Goal: Task Accomplishment & Management: Use online tool/utility

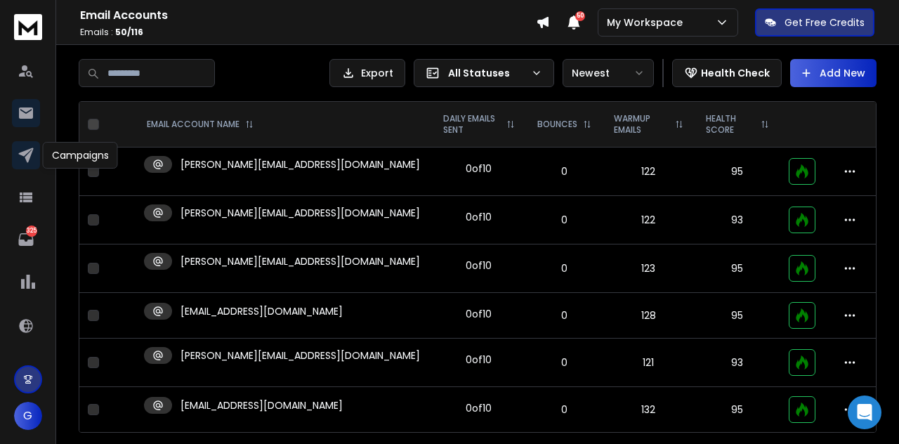
click at [17, 141] on link at bounding box center [26, 155] width 28 height 28
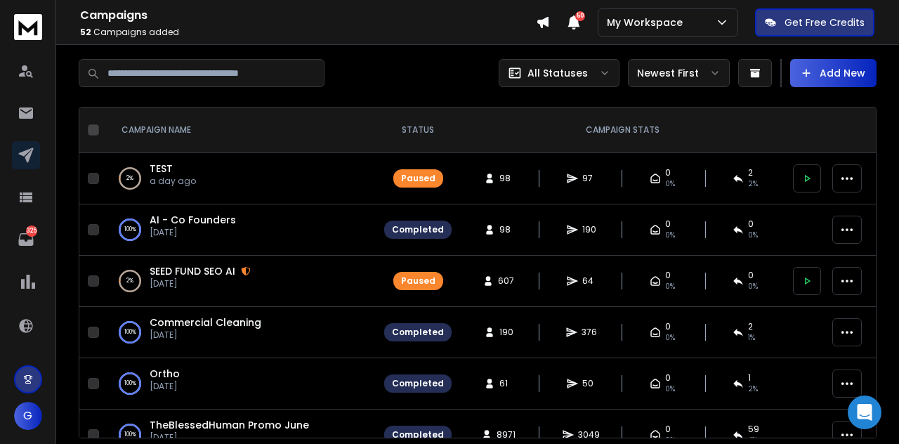
click at [193, 181] on p "a day ago" at bounding box center [173, 181] width 46 height 11
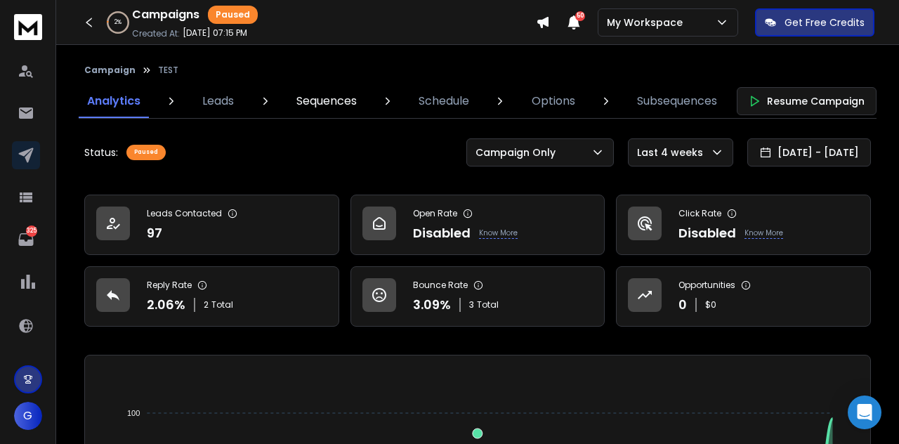
click at [315, 95] on p "Sequences" at bounding box center [327, 101] width 60 height 17
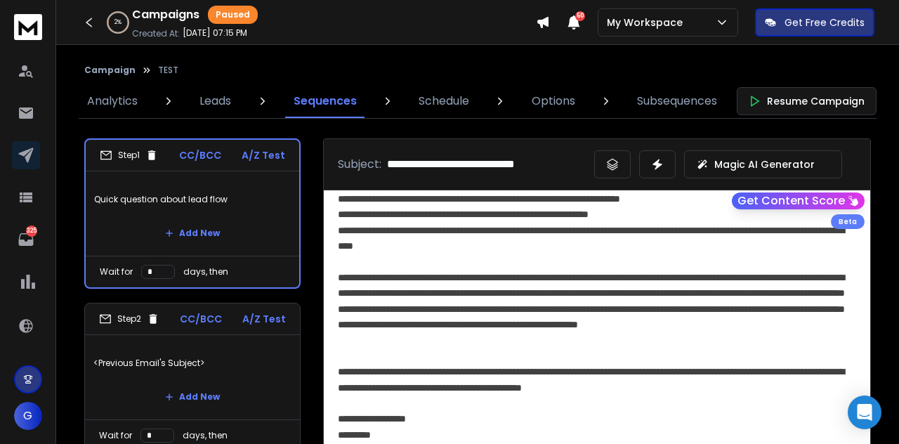
scroll to position [73, 0]
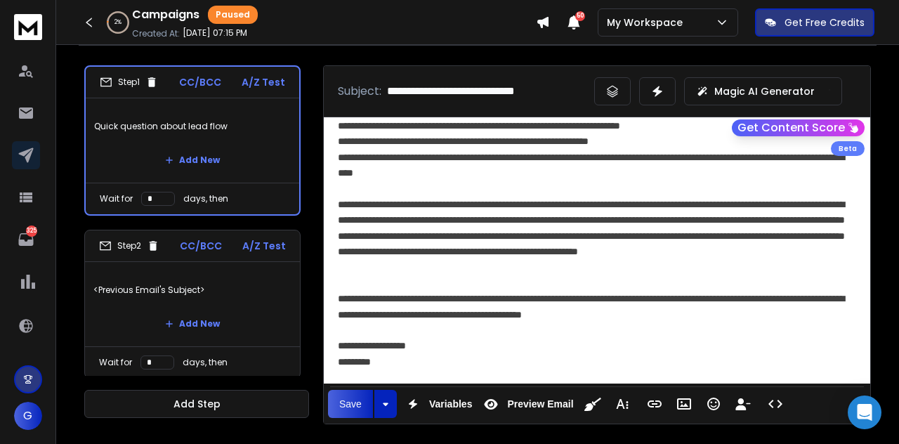
click at [426, 363] on div "*********" at bounding box center [597, 361] width 519 height 15
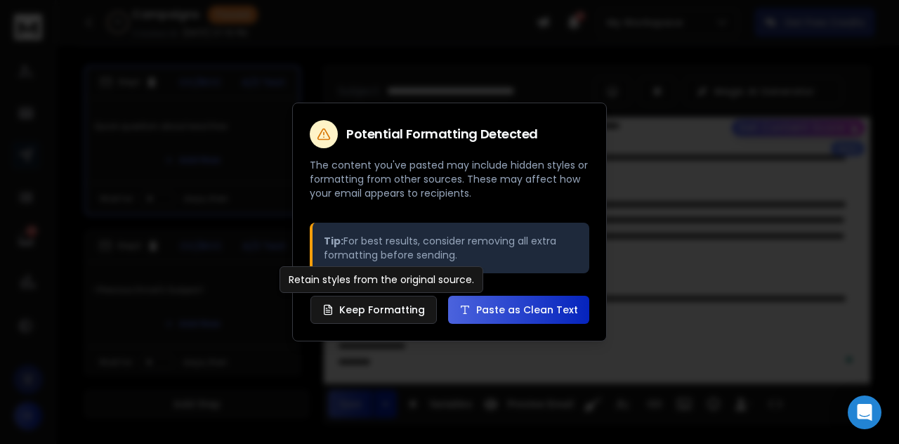
scroll to position [171, 0]
click at [488, 314] on button "Paste as Clean Text" at bounding box center [518, 310] width 141 height 28
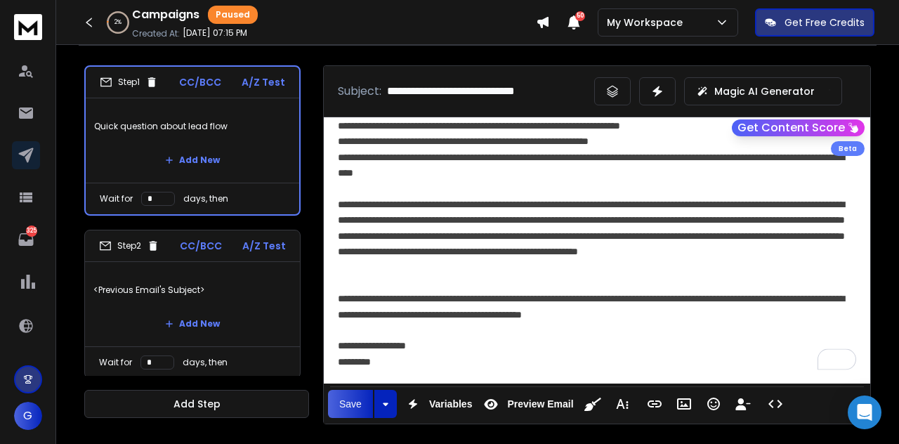
scroll to position [218, 0]
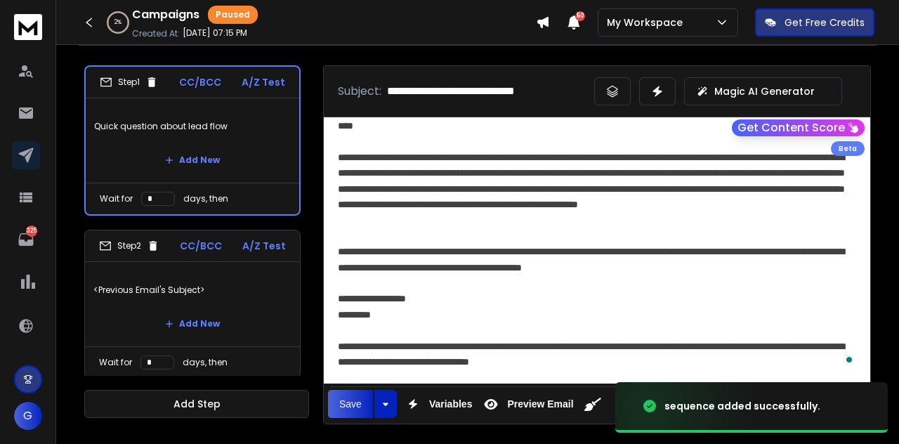
click at [219, 294] on p "<Previous Email's Subject>" at bounding box center [192, 290] width 198 height 39
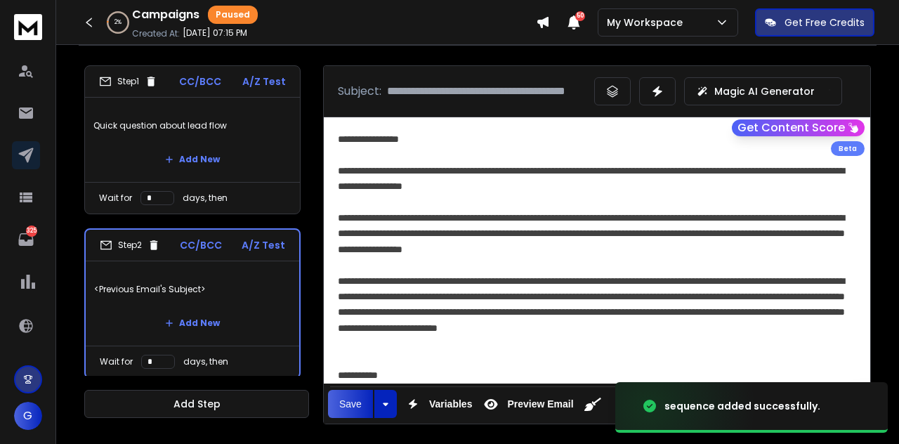
click at [429, 370] on div "**********" at bounding box center [597, 374] width 519 height 15
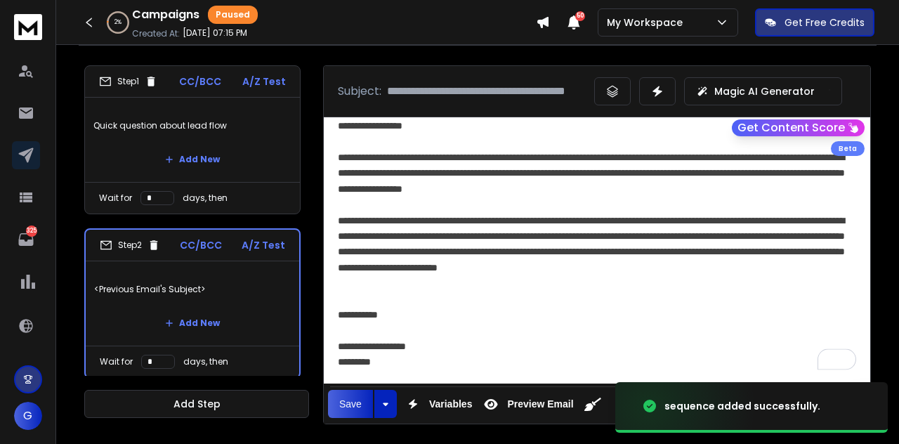
click at [434, 366] on div "*********" at bounding box center [597, 361] width 519 height 15
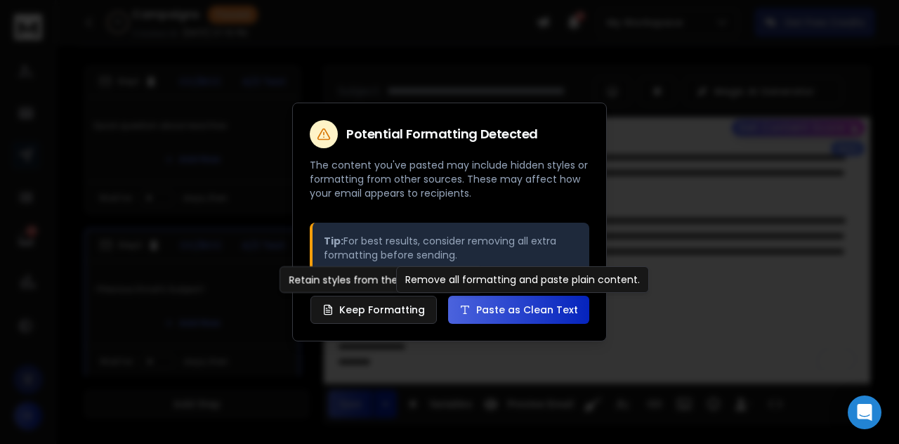
click at [476, 315] on button "Paste as Clean Text" at bounding box center [518, 310] width 141 height 28
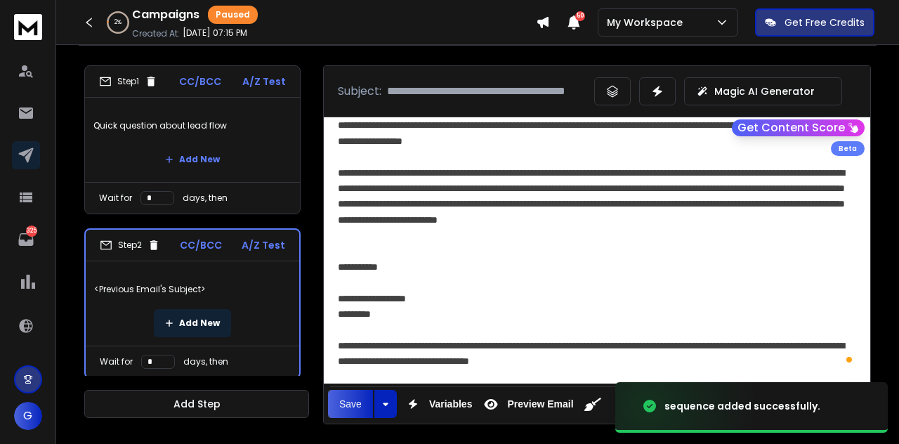
scroll to position [133, 0]
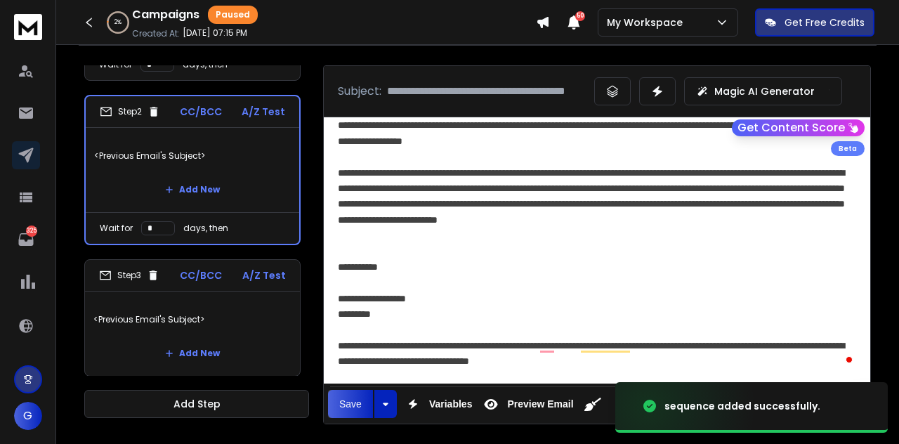
click at [202, 328] on p "<Previous Email's Subject>" at bounding box center [192, 319] width 198 height 39
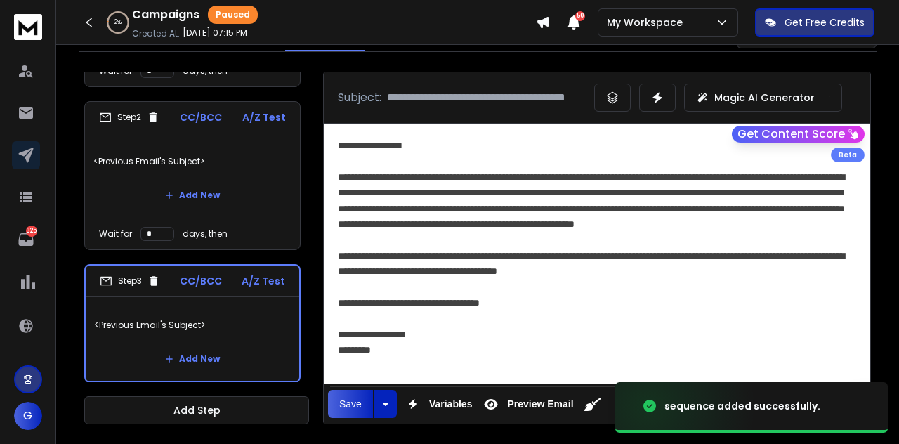
scroll to position [71, 0]
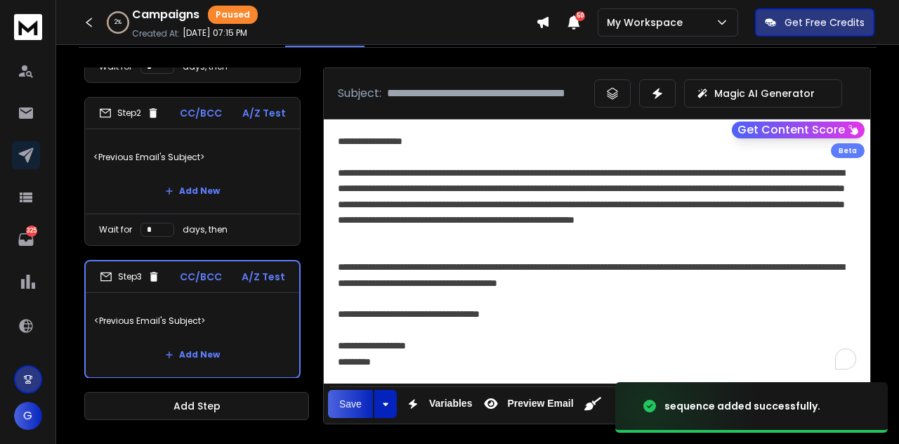
click at [403, 365] on div "*********" at bounding box center [597, 361] width 519 height 15
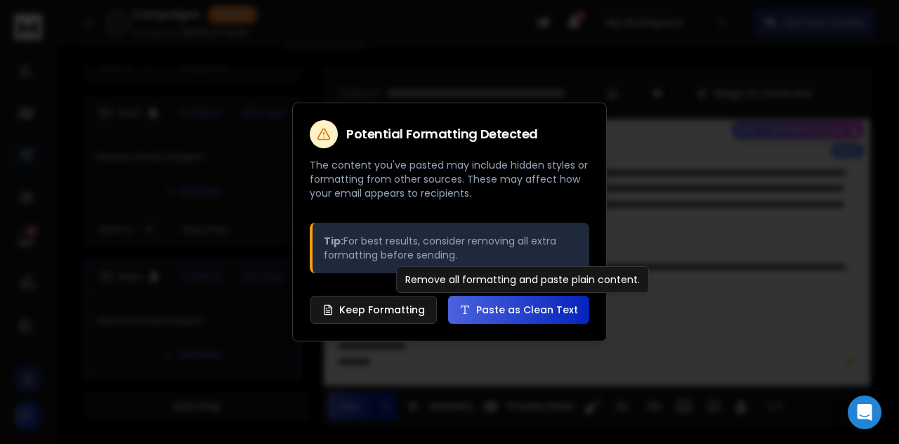
click at [484, 302] on button "Paste as Clean Text" at bounding box center [518, 310] width 141 height 28
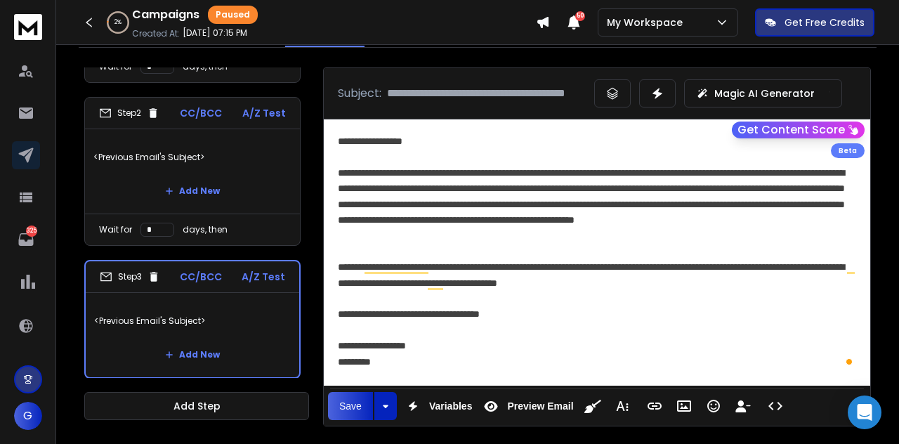
scroll to position [73, 0]
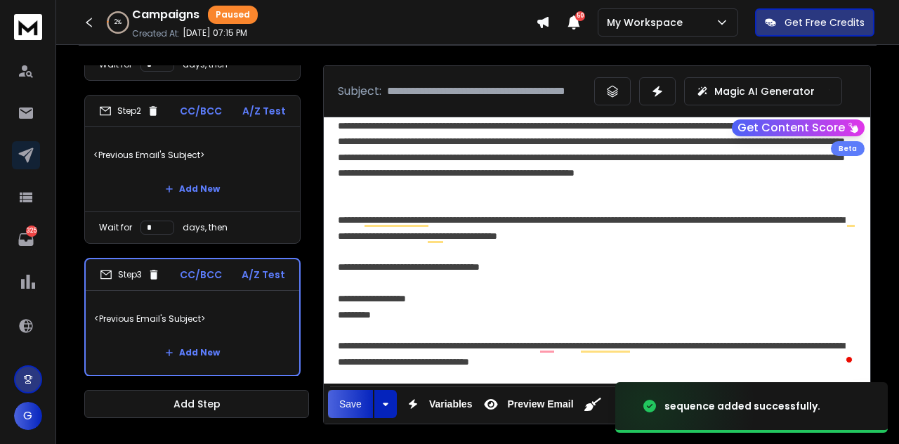
click at [387, 320] on div "*********" at bounding box center [597, 314] width 519 height 15
click at [31, 161] on icon at bounding box center [26, 155] width 17 height 17
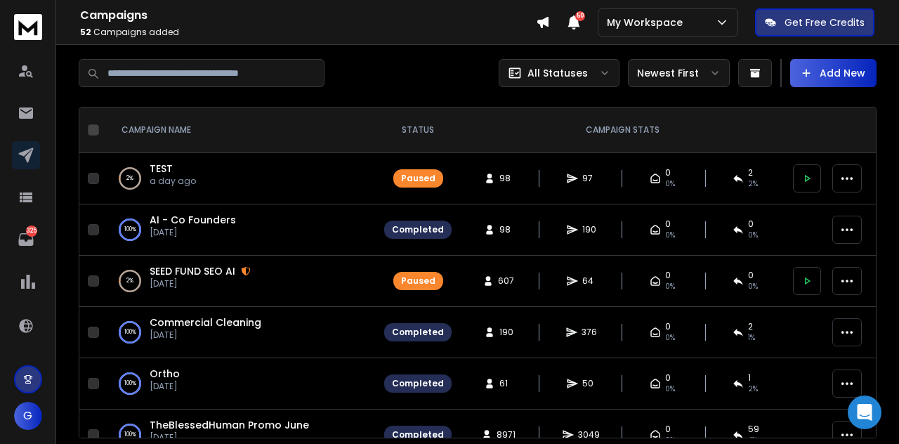
drag, startPoint x: 74, startPoint y: 155, endPoint x: 74, endPoint y: 136, distance: 19.0
click at [74, 136] on div "Campaigns 52 Campaigns Added All Statuses Newest First Add New CAMPAIGN NAME ST…" at bounding box center [477, 249] width 843 height 408
click at [197, 188] on div "2 % TEST a day ago" at bounding box center [240, 179] width 243 height 34
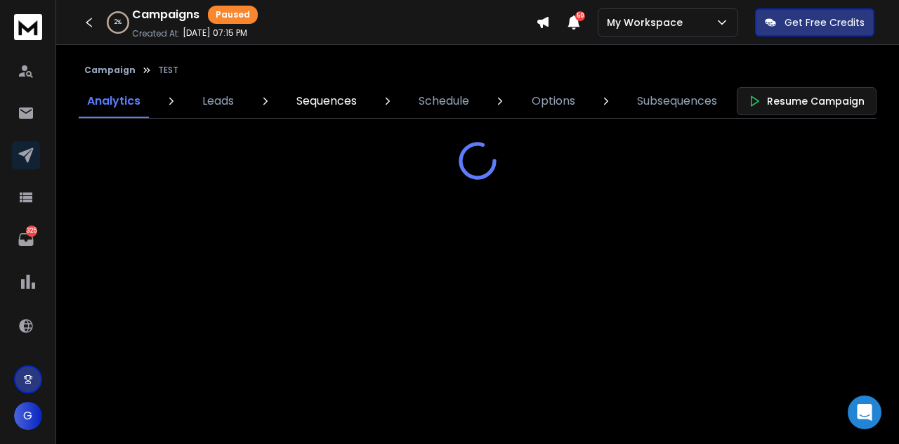
click at [354, 99] on p "Sequences" at bounding box center [327, 101] width 60 height 17
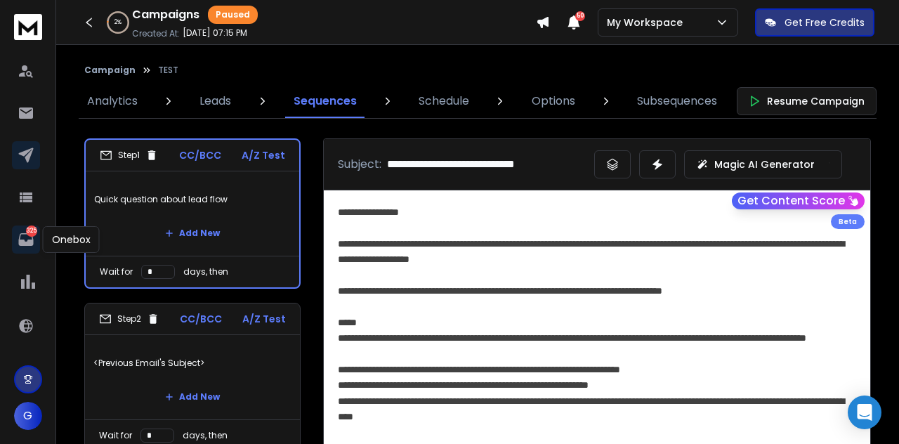
click at [25, 245] on icon at bounding box center [25, 239] width 15 height 13
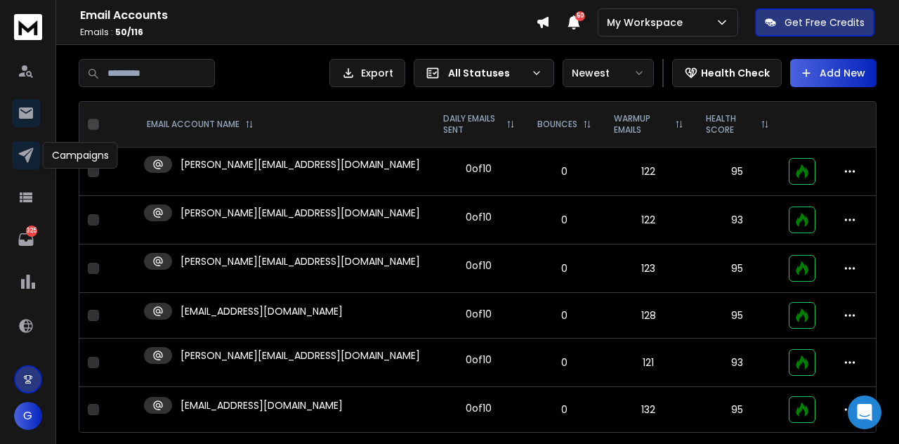
click at [23, 152] on icon at bounding box center [25, 155] width 15 height 15
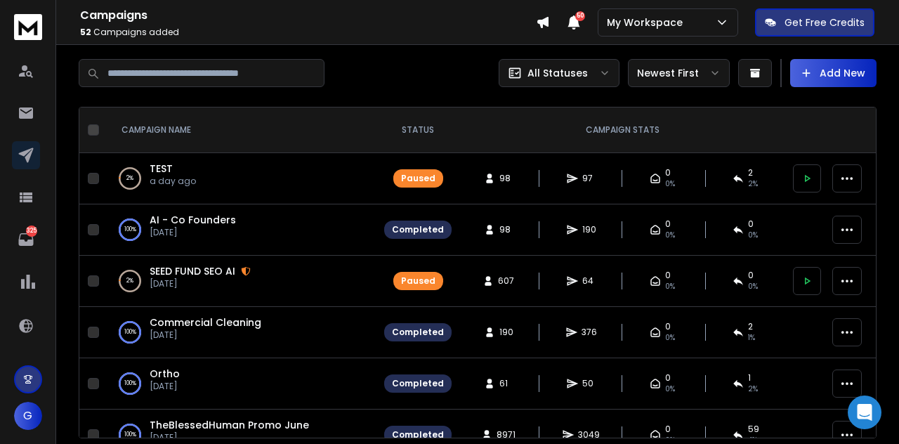
click at [185, 269] on span "SEED FUND SEO AI" at bounding box center [193, 271] width 86 height 14
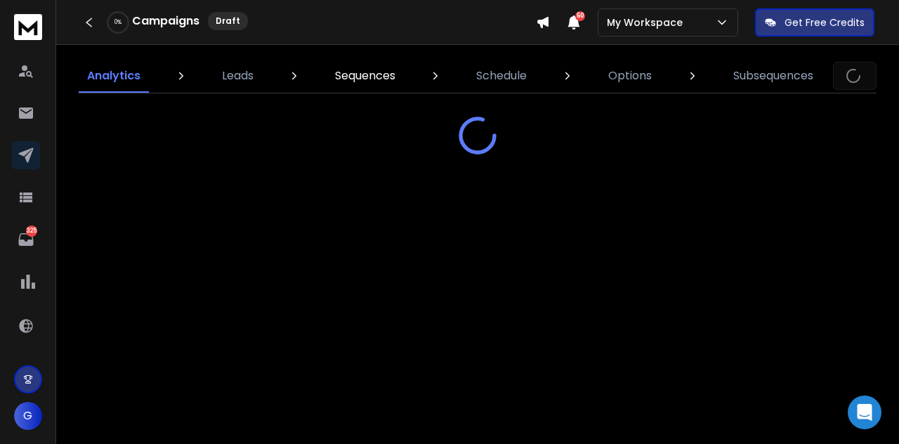
click at [337, 77] on p "Sequences" at bounding box center [365, 75] width 60 height 17
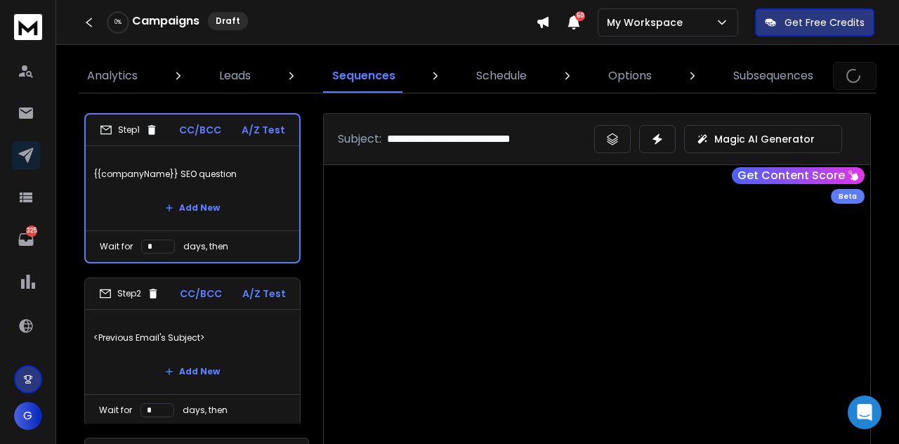
scroll to position [41, 0]
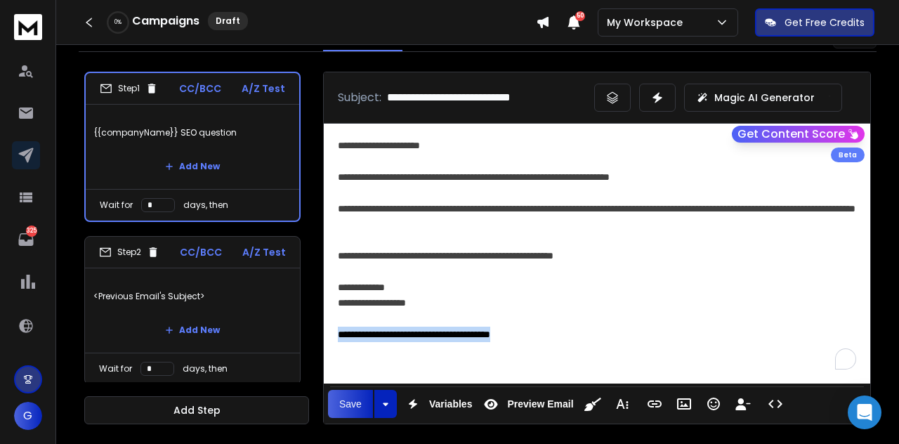
drag, startPoint x: 526, startPoint y: 336, endPoint x: 323, endPoint y: 336, distance: 202.4
click at [323, 336] on div "**********" at bounding box center [597, 248] width 548 height 353
copy div "**********"
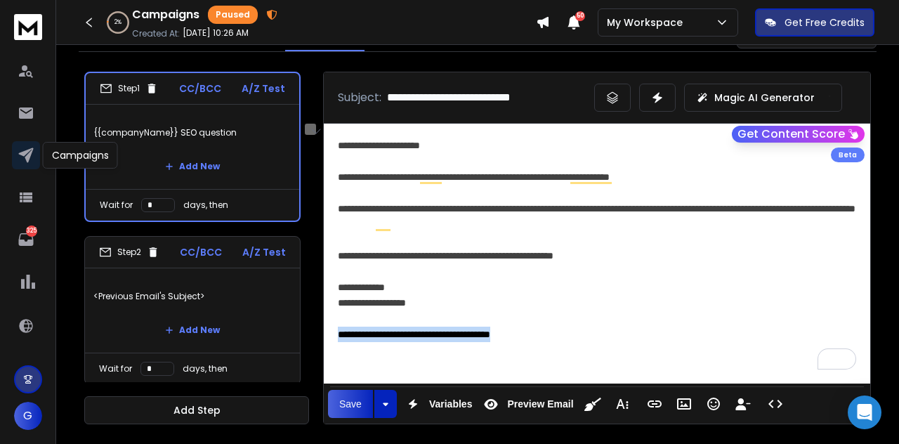
click at [32, 145] on link at bounding box center [26, 155] width 28 height 28
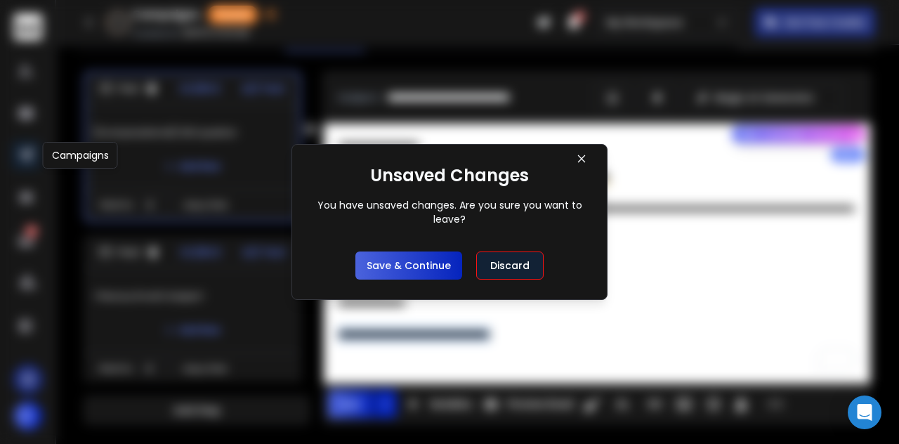
click at [423, 266] on button "Save & Continue" at bounding box center [409, 266] width 107 height 28
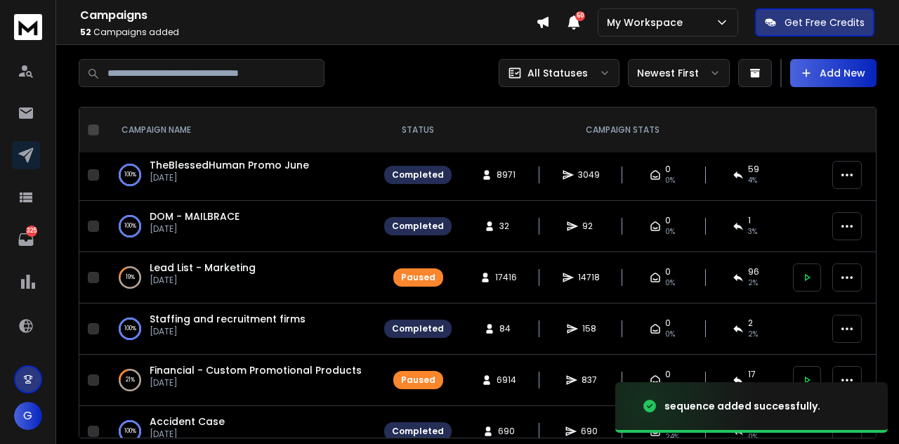
scroll to position [275, 0]
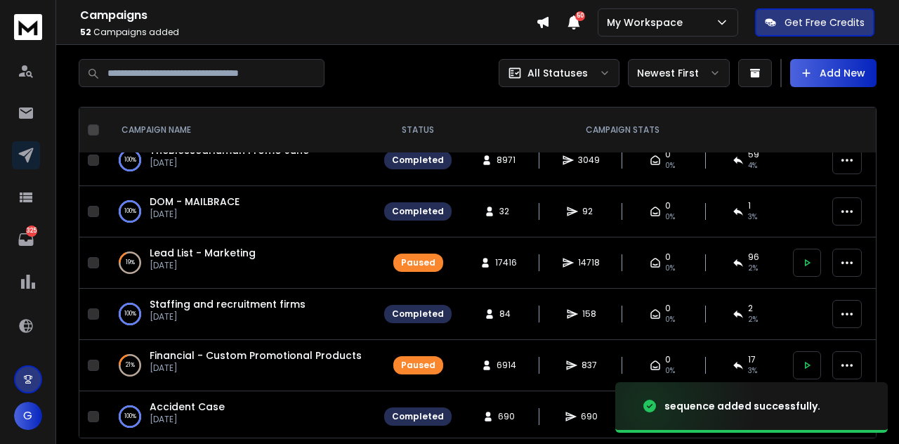
click at [214, 261] on p "[DATE]" at bounding box center [203, 265] width 106 height 11
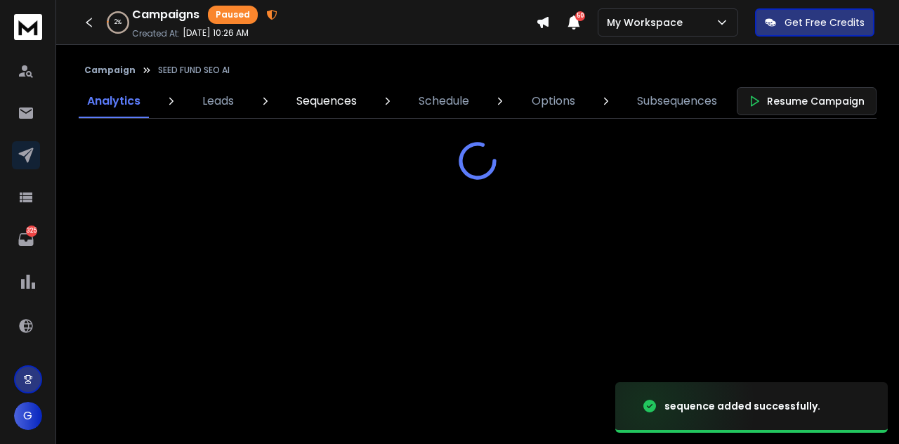
click at [325, 103] on p "Sequences" at bounding box center [327, 101] width 60 height 17
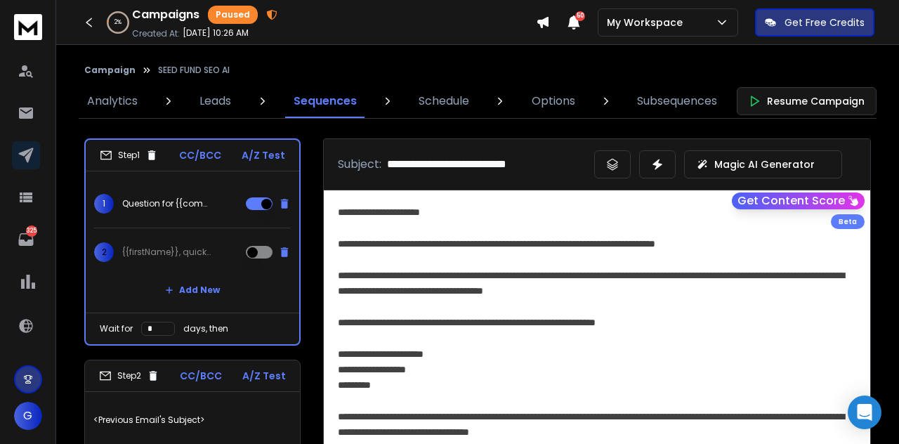
scroll to position [71, 0]
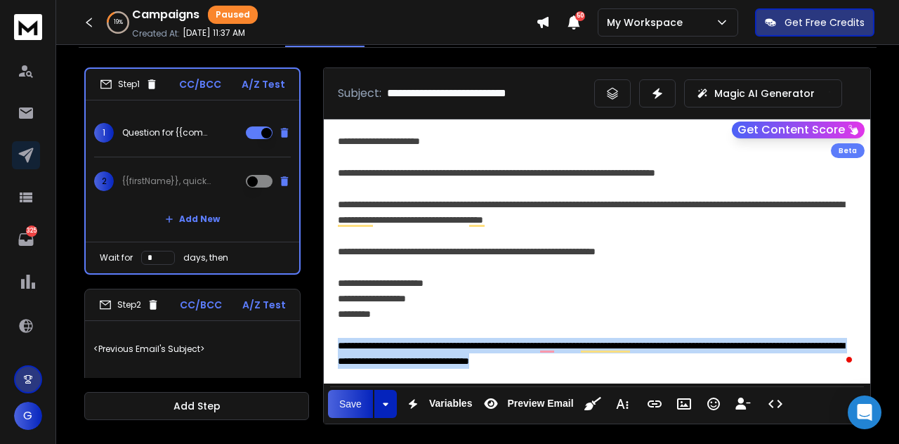
drag, startPoint x: 615, startPoint y: 365, endPoint x: 332, endPoint y: 343, distance: 284.0
click at [332, 343] on div "**********" at bounding box center [597, 251] width 547 height 264
copy div "**********"
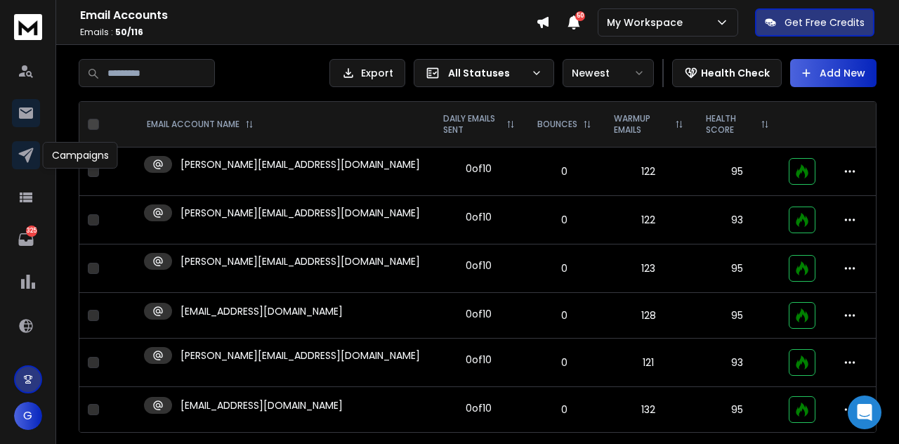
click at [30, 164] on link at bounding box center [26, 155] width 28 height 28
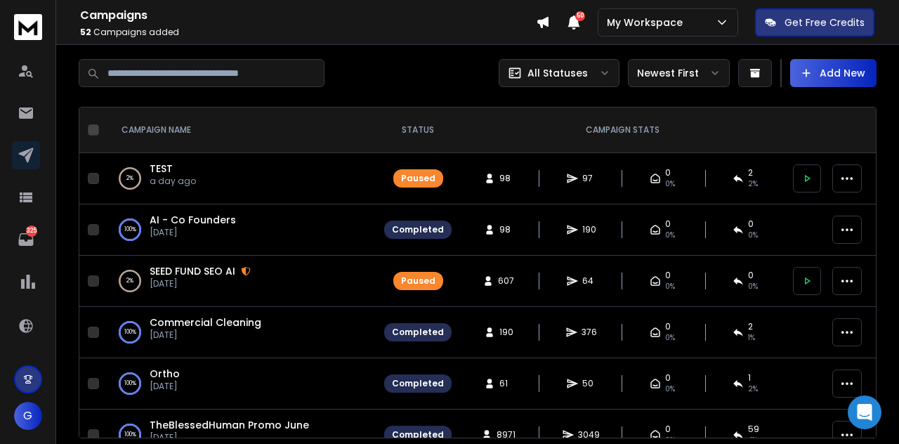
click at [181, 164] on h1 "TEST" at bounding box center [173, 169] width 46 height 14
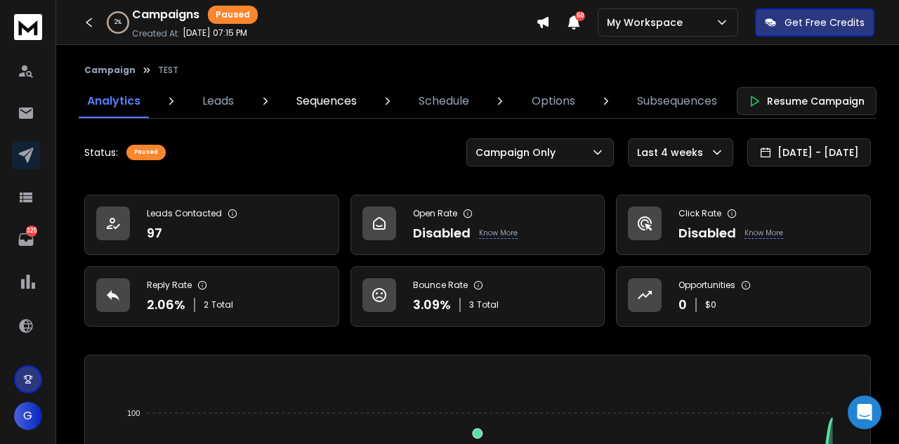
click at [351, 98] on p "Sequences" at bounding box center [327, 101] width 60 height 17
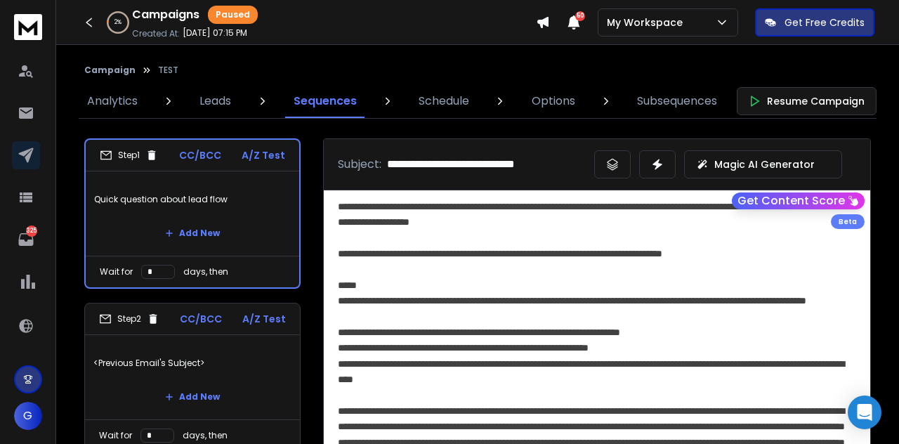
scroll to position [41, 0]
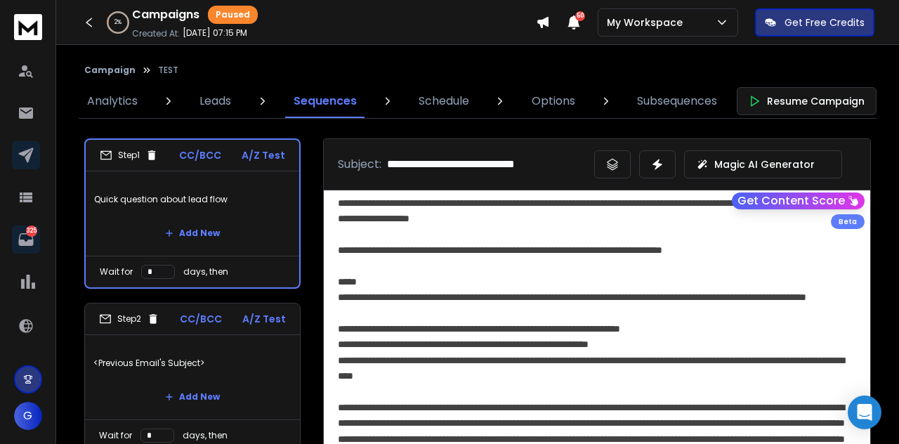
click at [30, 240] on icon at bounding box center [25, 239] width 15 height 13
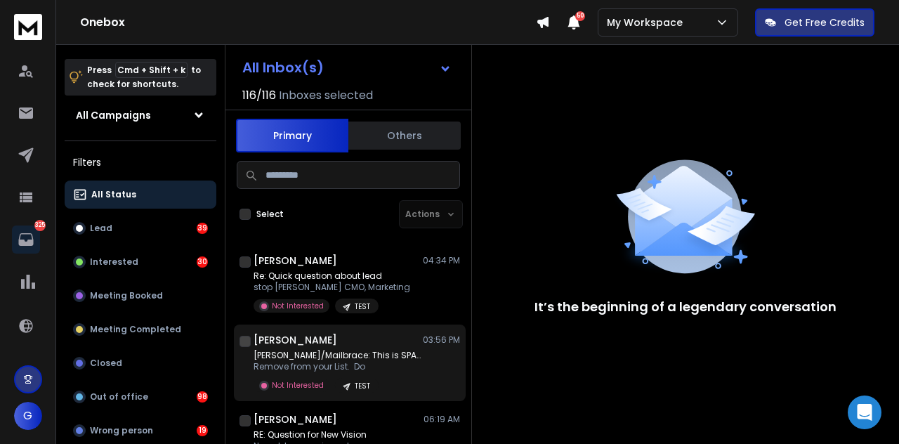
click at [315, 333] on h1 "John Walden" at bounding box center [296, 340] width 84 height 14
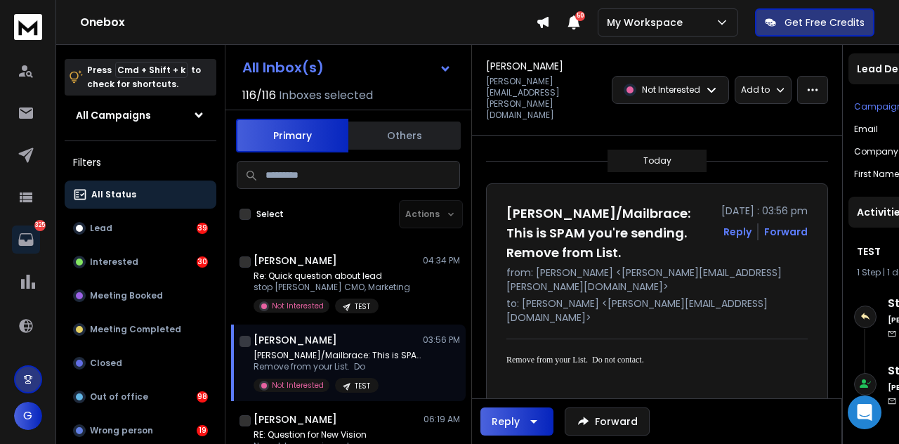
click at [701, 266] on p "from: John Walden <john.walden@pacificwest.com>" at bounding box center [657, 280] width 301 height 28
drag, startPoint x: 701, startPoint y: 242, endPoint x: 738, endPoint y: 241, distance: 37.2
click at [738, 266] on p "from: John Walden <john.walden@pacificwest.com>" at bounding box center [657, 280] width 301 height 28
copy p "pacificwest.com"
